Goal: Task Accomplishment & Management: Use online tool/utility

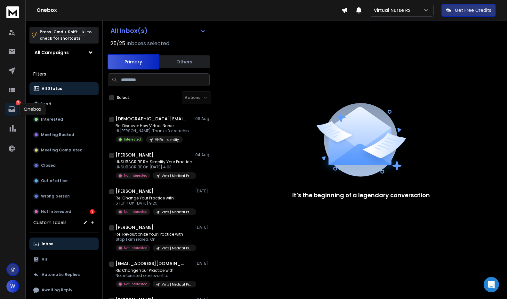
scroll to position [4, 0]
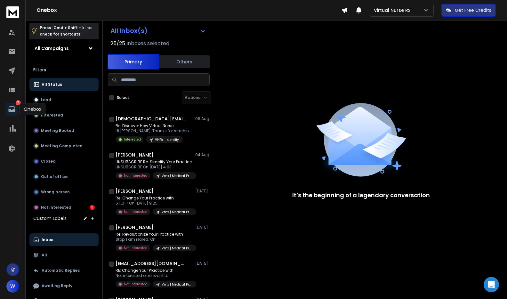
click at [19, 92] on div at bounding box center [12, 91] width 15 height 15
click at [16, 91] on link at bounding box center [11, 90] width 13 height 13
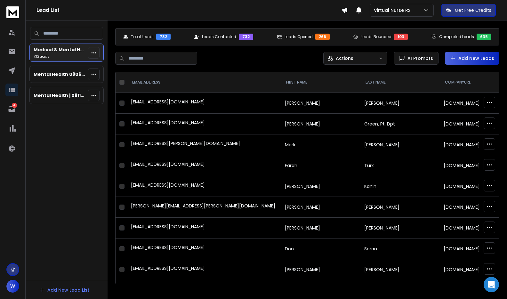
click at [65, 96] on p "Mental Health | 08112025" at bounding box center [60, 95] width 52 height 6
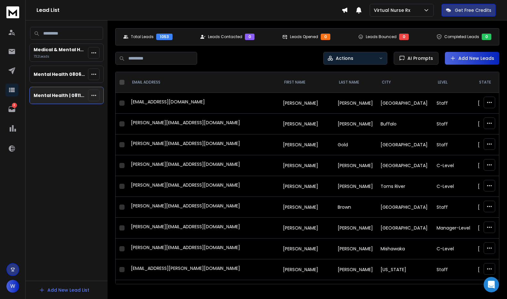
click at [382, 60] on icon "button" at bounding box center [380, 58] width 4 height 5
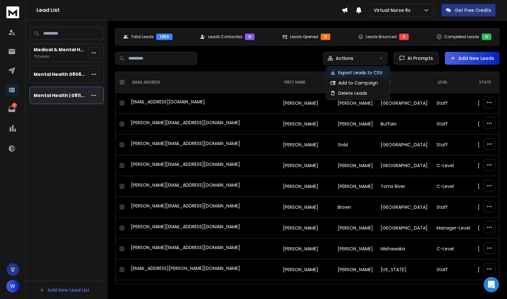
click at [371, 73] on p "Export Leads to CSV" at bounding box center [360, 72] width 44 height 6
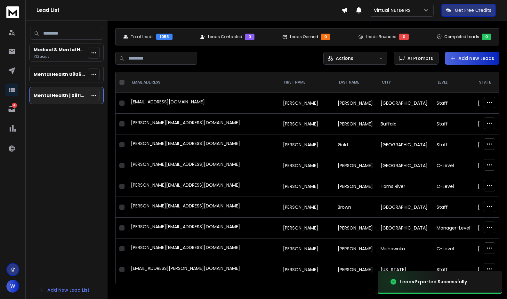
click at [69, 78] on div "Mental Health 08062025" at bounding box center [66, 74] width 74 height 17
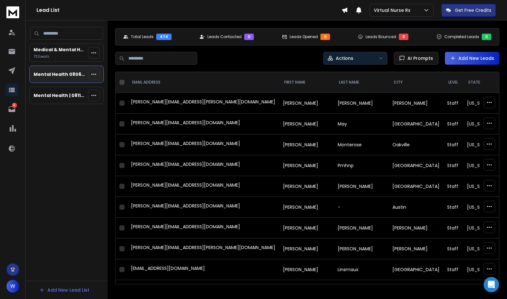
click at [380, 59] on button "Actions" at bounding box center [355, 58] width 64 height 13
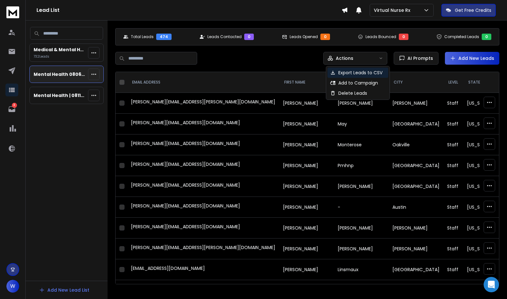
click at [372, 71] on p "Export Leads to CSV" at bounding box center [360, 72] width 44 height 6
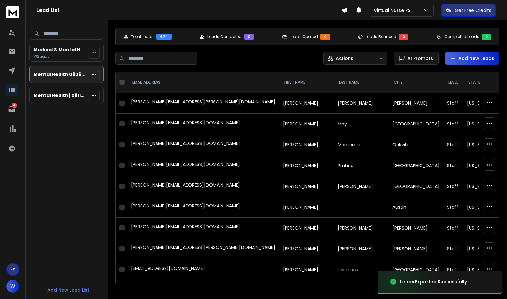
click at [75, 55] on p "732 Lead s" at bounding box center [60, 56] width 52 height 5
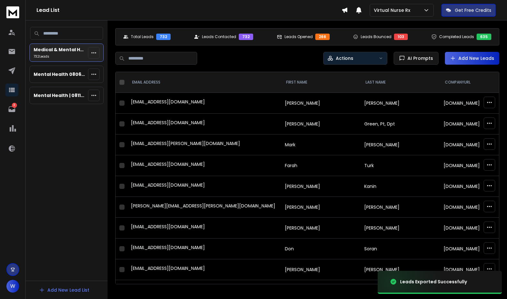
click at [366, 60] on div "Actions" at bounding box center [351, 58] width 49 height 6
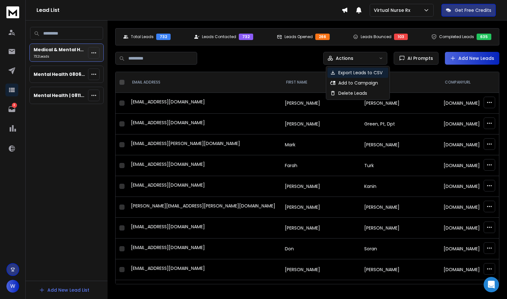
click at [365, 71] on p "Export Leads to CSV" at bounding box center [360, 72] width 44 height 6
